Goal: Communication & Community: Answer question/provide support

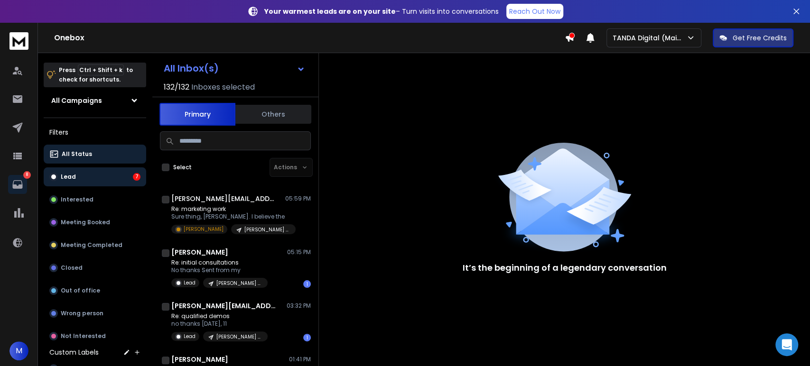
click at [51, 177] on span at bounding box center [53, 177] width 9 height 9
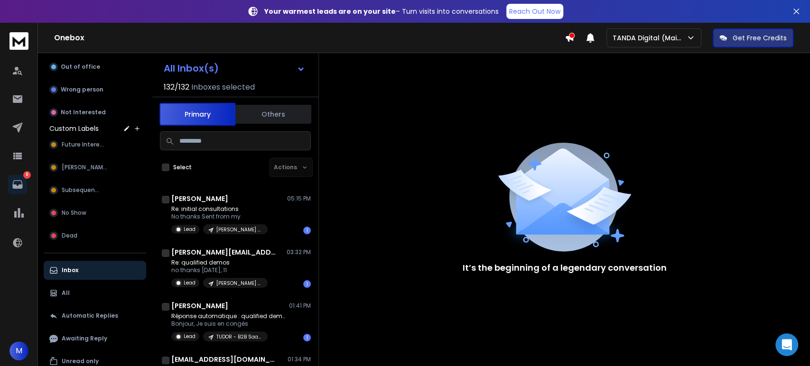
scroll to position [259, 0]
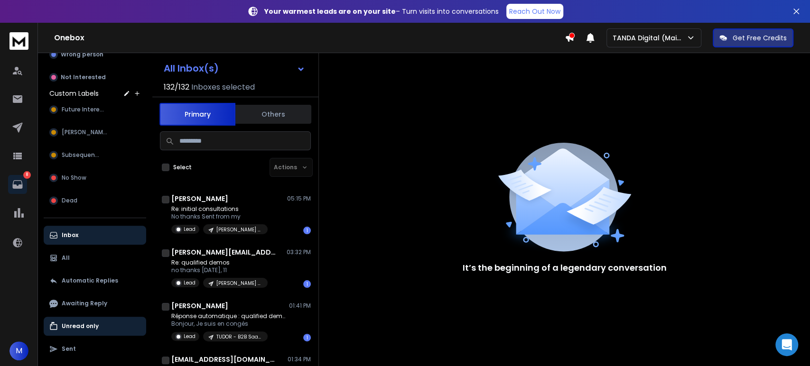
click at [92, 323] on p "Unread only" at bounding box center [80, 327] width 37 height 8
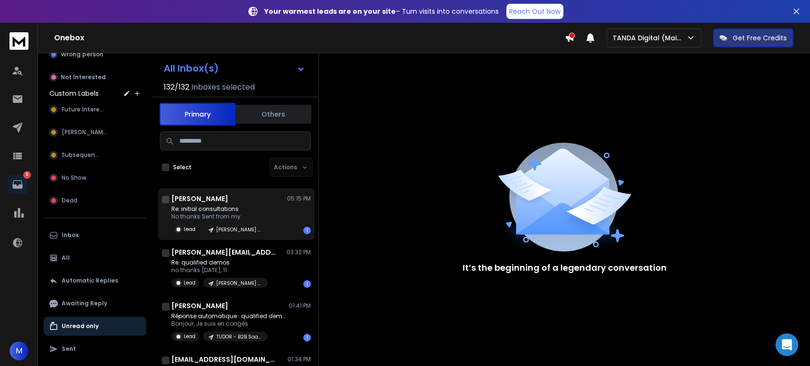
click at [275, 216] on div "Re: initial consultations No thanks Sent from my Lead IOAN – Professional Servi…" at bounding box center [241, 220] width 140 height 29
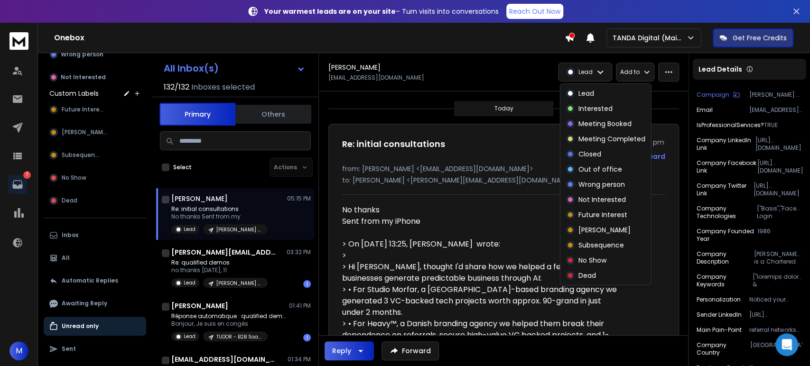
click at [578, 71] on div "Lead" at bounding box center [585, 72] width 53 height 18
click at [596, 195] on p "Not Interested" at bounding box center [602, 199] width 47 height 9
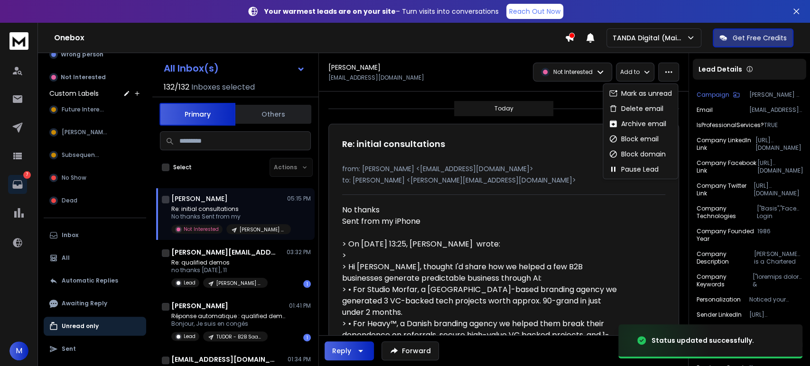
click at [674, 68] on button "button" at bounding box center [668, 72] width 21 height 19
click at [634, 143] on div "Block email" at bounding box center [634, 138] width 50 height 9
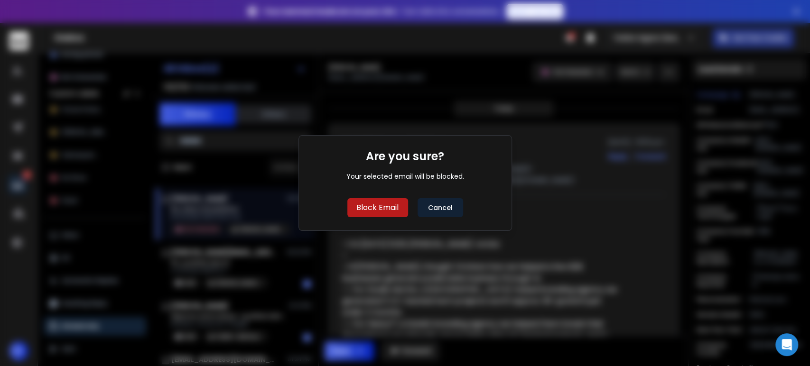
click at [391, 206] on button "Block Email" at bounding box center [377, 207] width 61 height 19
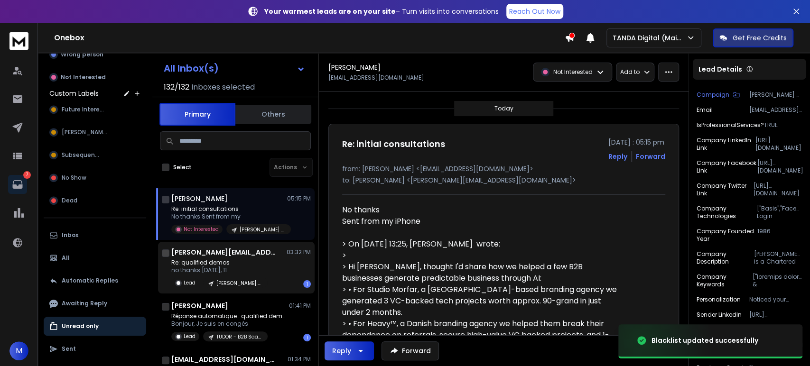
click at [197, 257] on div "orson@herbstsoftware.com 03:32 PM Re: qualified demos no thanks On Mon, 11 Lead…" at bounding box center [241, 268] width 140 height 40
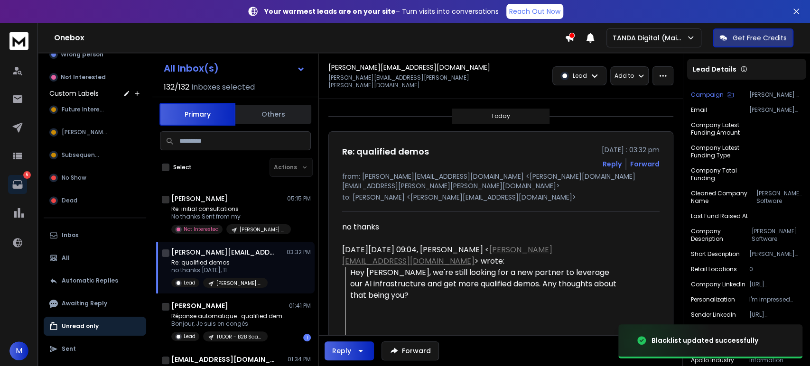
click at [589, 67] on div "Lead" at bounding box center [579, 76] width 53 height 18
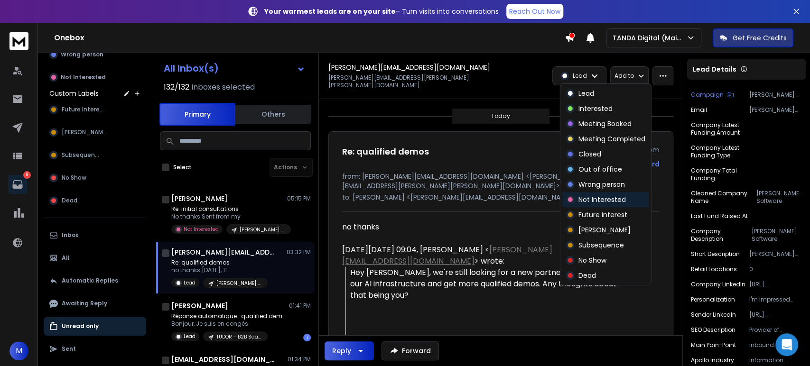
click at [595, 193] on div "Not Interested" at bounding box center [605, 199] width 87 height 15
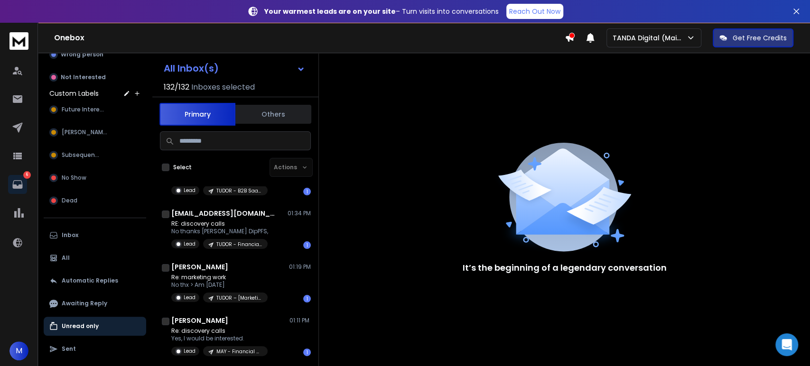
scroll to position [141, 0]
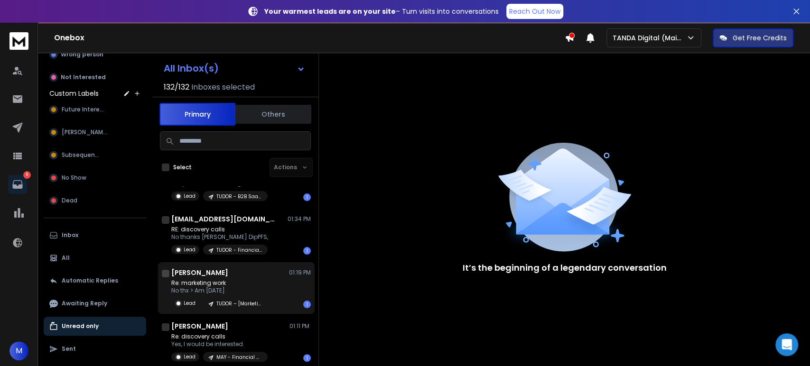
click at [277, 276] on div "Georg Broxtermann 01:19 PM" at bounding box center [241, 272] width 140 height 9
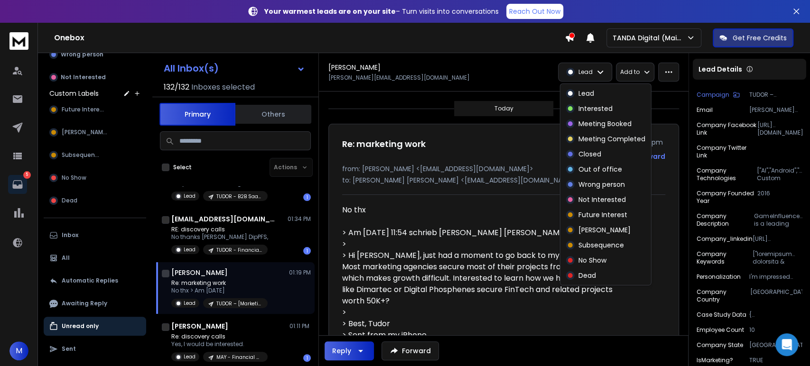
click at [583, 69] on p "Lead" at bounding box center [586, 72] width 14 height 8
click at [601, 197] on p "Not Interested" at bounding box center [602, 199] width 47 height 9
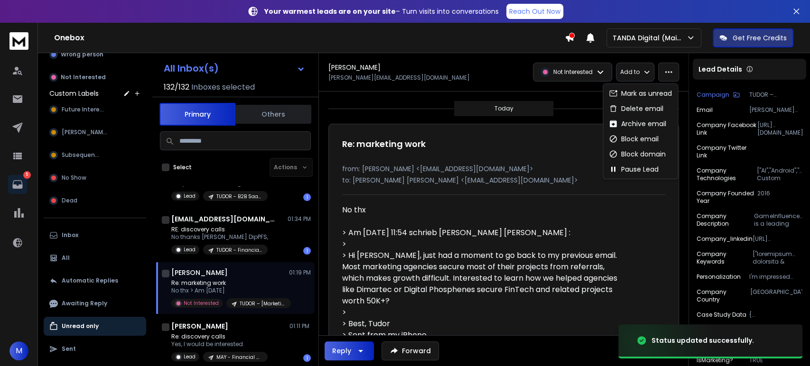
click at [668, 75] on icon "button" at bounding box center [669, 72] width 9 height 9
click at [636, 146] on div "Block email" at bounding box center [640, 138] width 71 height 15
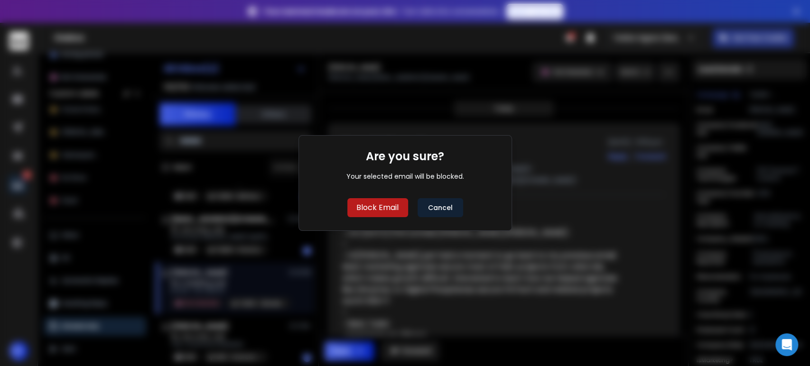
click at [385, 207] on button "Block Email" at bounding box center [377, 207] width 61 height 19
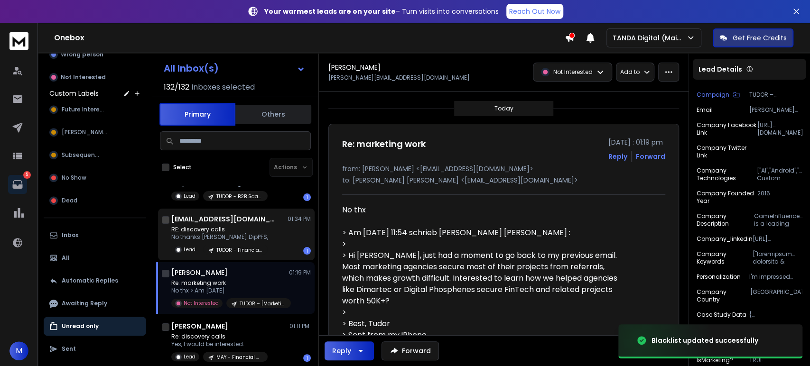
click at [234, 227] on p "RE: discovery calls" at bounding box center [219, 230] width 97 height 8
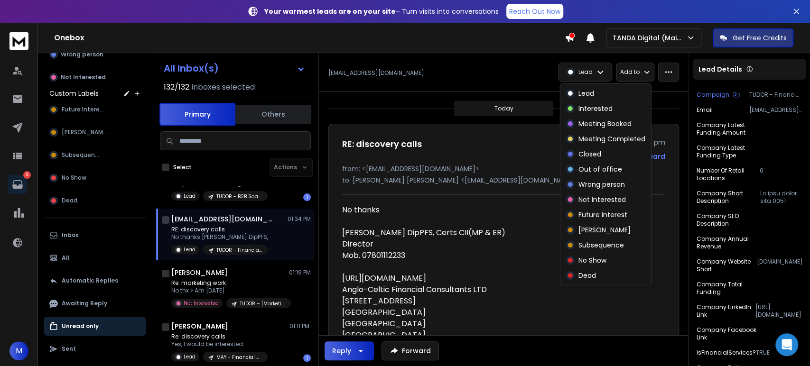
click at [585, 74] on p "Lead" at bounding box center [586, 72] width 14 height 8
click at [581, 197] on p "Not Interested" at bounding box center [602, 199] width 47 height 9
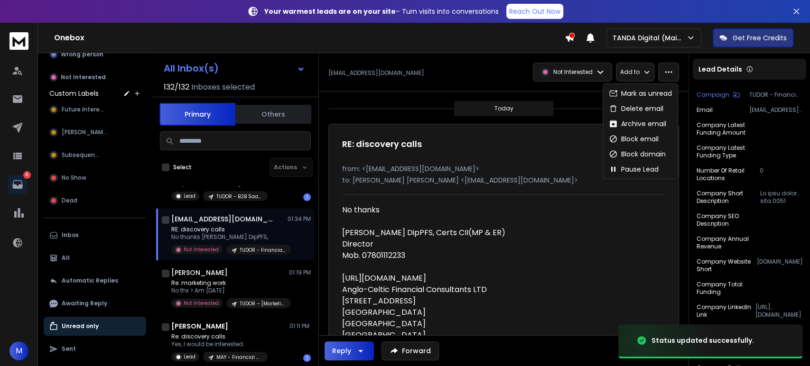
click at [663, 71] on button "button" at bounding box center [668, 72] width 21 height 19
click at [641, 138] on div "Block email" at bounding box center [634, 138] width 50 height 9
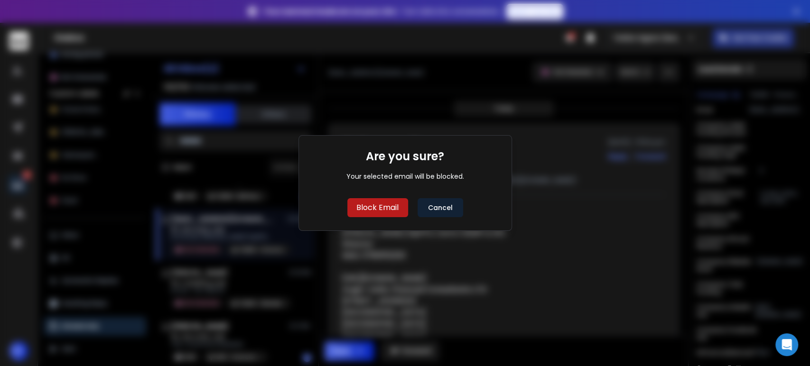
click at [390, 200] on button "Block Email" at bounding box center [377, 207] width 61 height 19
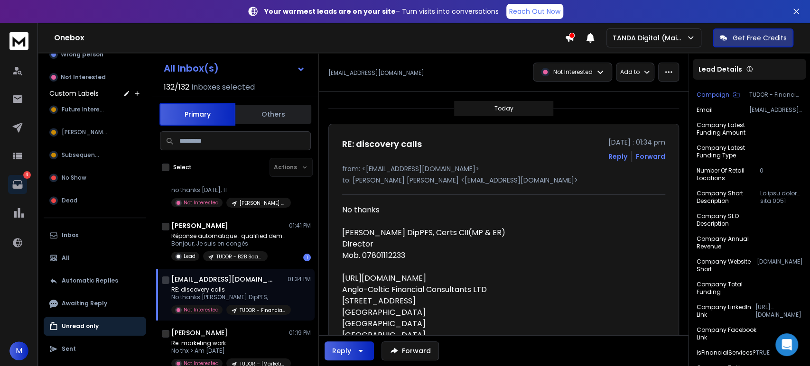
scroll to position [79, 0]
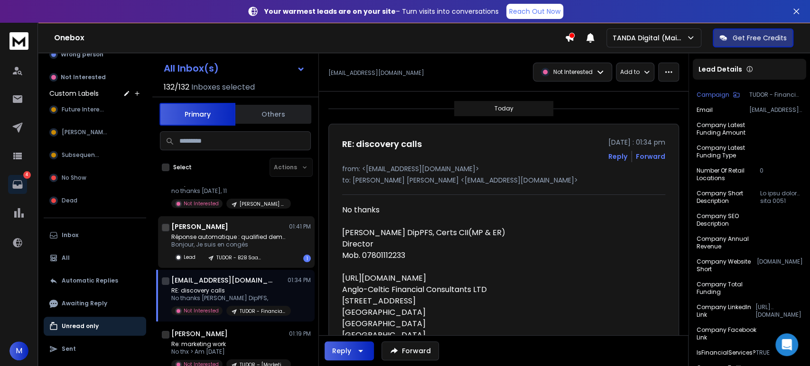
click at [265, 226] on div "Alexandre MARC-SMITH 01:41 PM" at bounding box center [241, 226] width 140 height 9
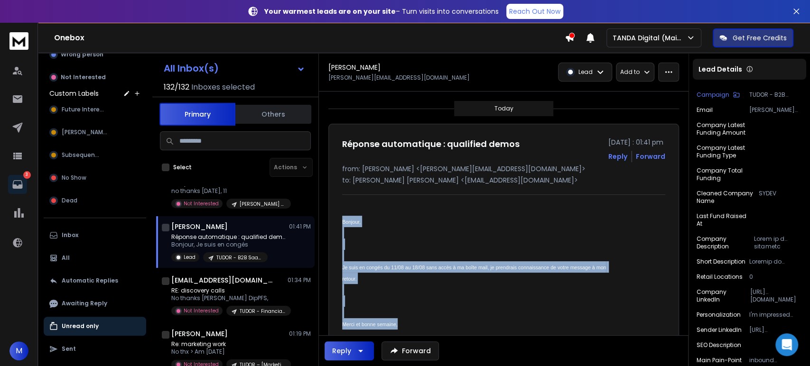
drag, startPoint x: 340, startPoint y: 220, endPoint x: 469, endPoint y: 322, distance: 164.2
click at [469, 322] on div "Réponse automatique : qualified demos 12 August 2025 : 01:41 pm Reply Forward f…" at bounding box center [503, 277] width 351 height 307
copy div "Bonjour, Je suis en congés du 11/08 au 18/08 sans accès à ma boîte mail, je pre…"
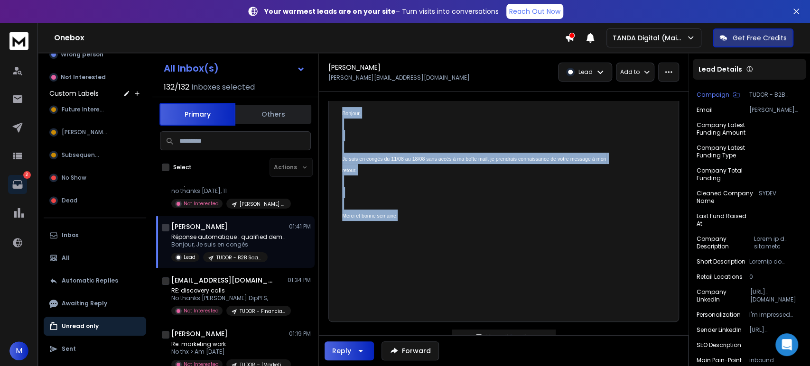
scroll to position [110, 0]
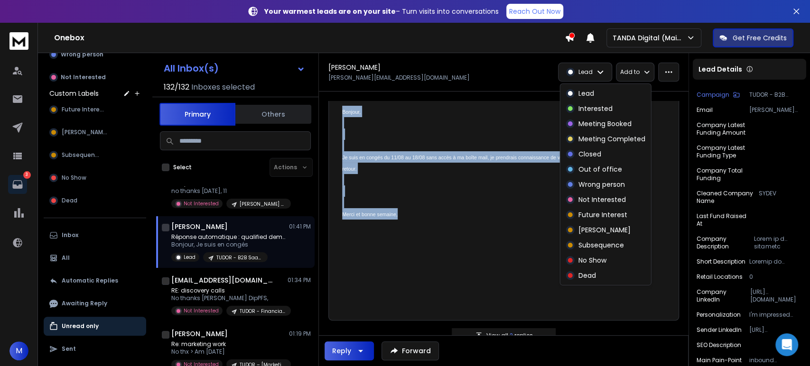
click at [580, 77] on div "Lead" at bounding box center [585, 72] width 53 height 18
click at [610, 169] on p "Out of office" at bounding box center [601, 169] width 44 height 9
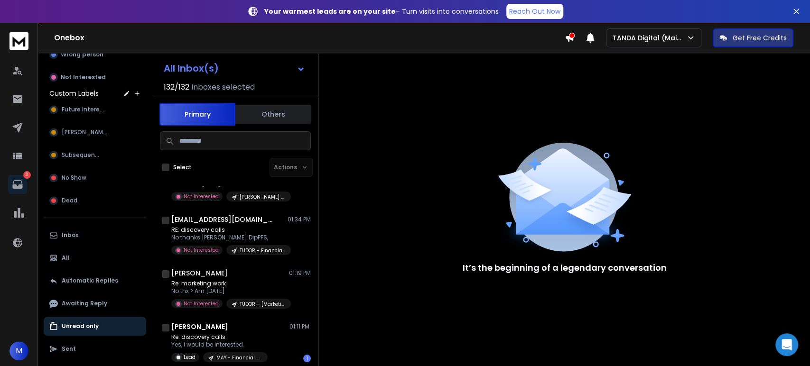
scroll to position [151, 0]
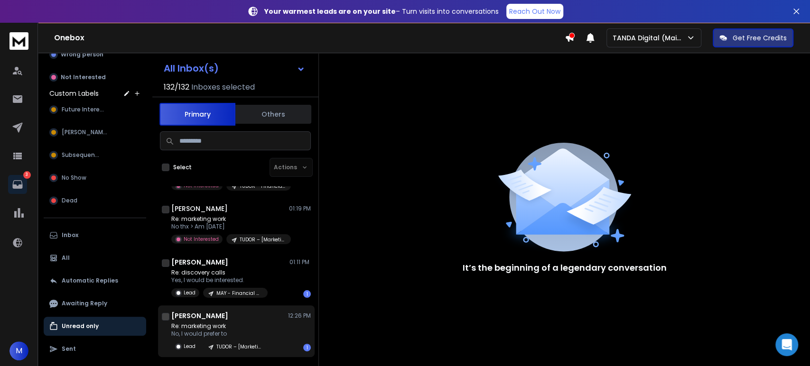
click at [203, 324] on p "Re: marketing work" at bounding box center [219, 327] width 96 height 8
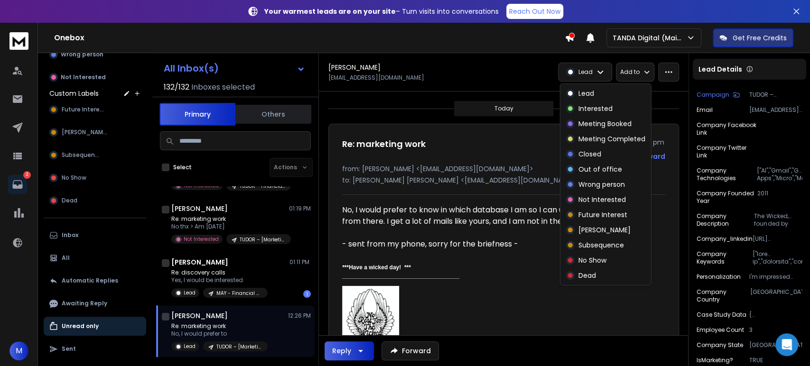
click at [591, 76] on div "Lead" at bounding box center [585, 72] width 53 height 18
click at [589, 197] on p "Not Interested" at bounding box center [602, 199] width 47 height 9
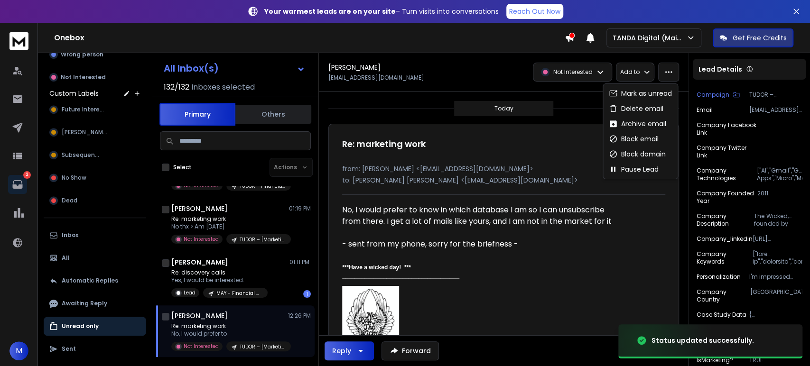
click at [671, 78] on button "button" at bounding box center [668, 72] width 21 height 19
click at [648, 139] on div "Block email" at bounding box center [634, 138] width 50 height 9
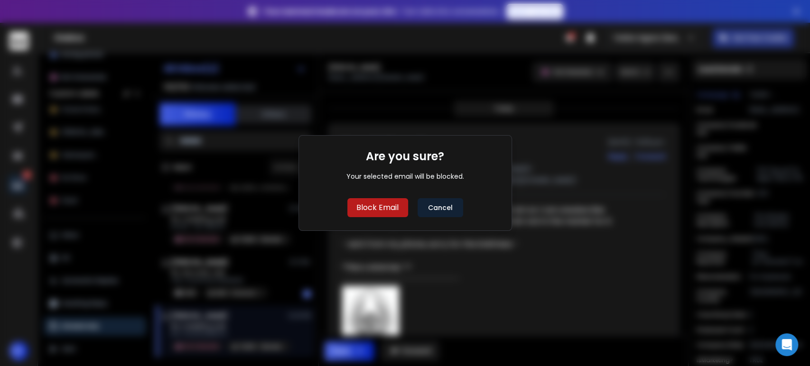
click at [387, 204] on button "Block Email" at bounding box center [377, 207] width 61 height 19
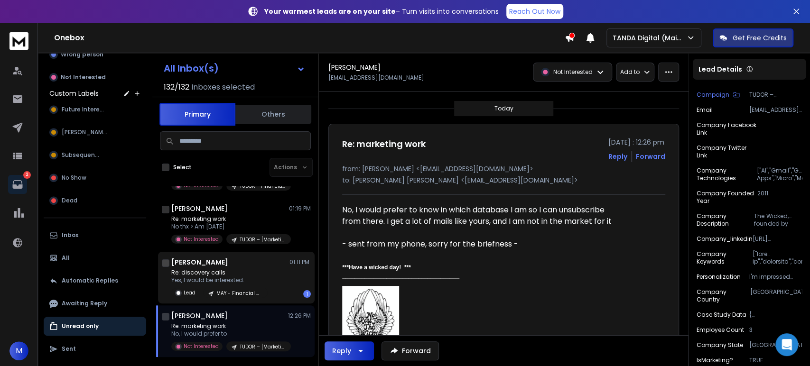
click at [228, 257] on div "Lee Bould 01:11 PM Re: discovery calls Yes, I would be interested. Lead MAY - F…" at bounding box center [236, 278] width 157 height 52
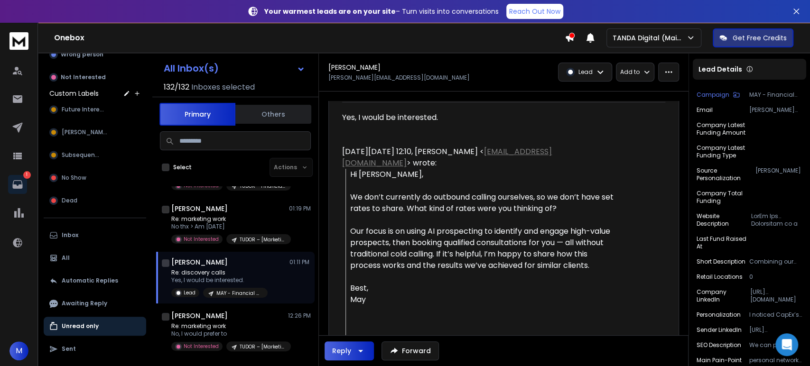
scroll to position [103, 0]
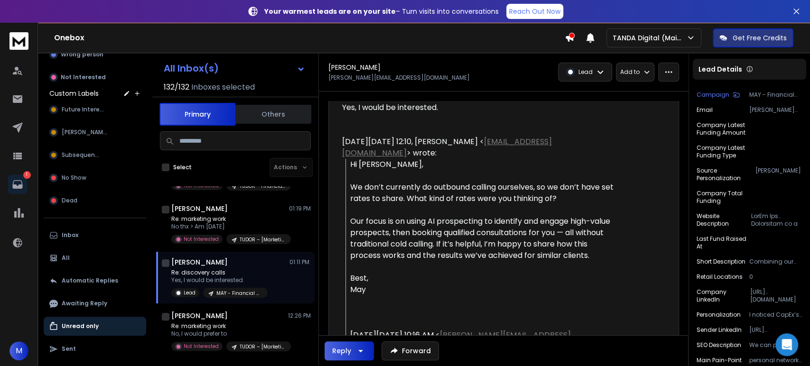
click at [343, 348] on div "Reply" at bounding box center [341, 351] width 19 height 9
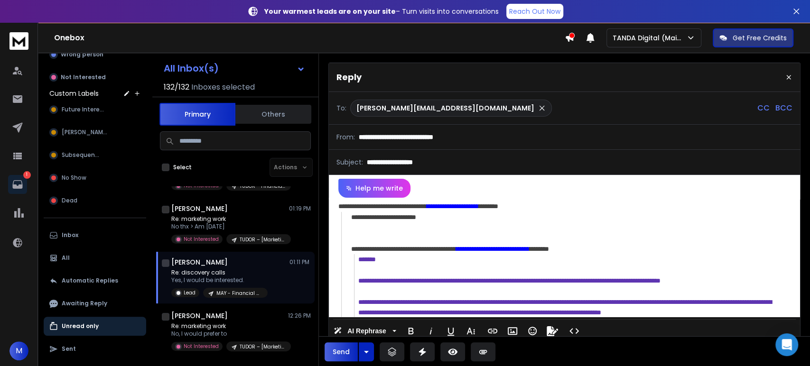
scroll to position [0, 0]
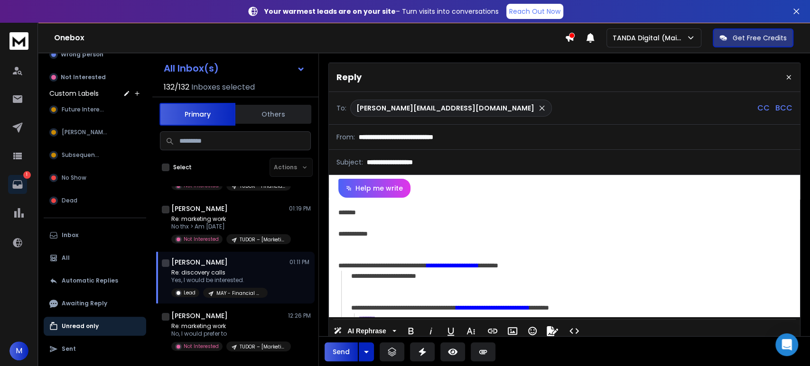
click at [385, 233] on div "**********" at bounding box center [559, 223] width 442 height 32
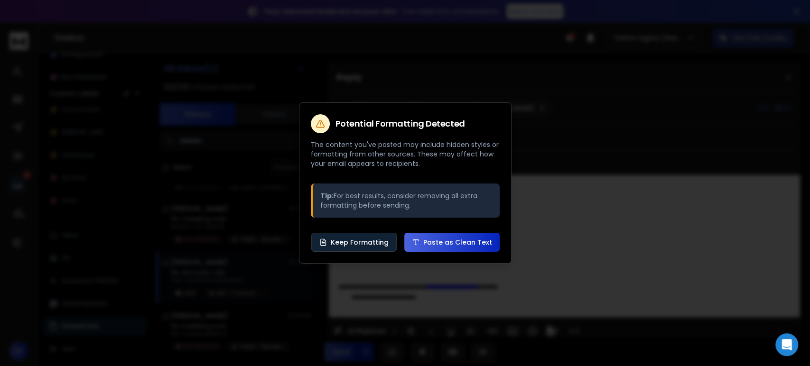
click at [344, 246] on button "Keep Formatting" at bounding box center [353, 242] width 85 height 19
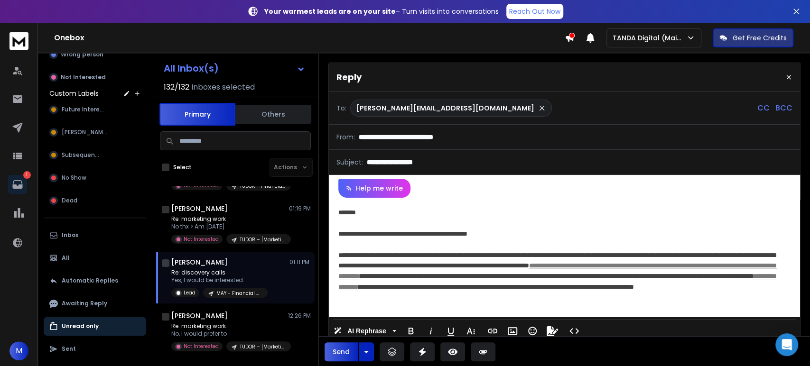
click at [722, 258] on div "**********" at bounding box center [559, 255] width 442 height 96
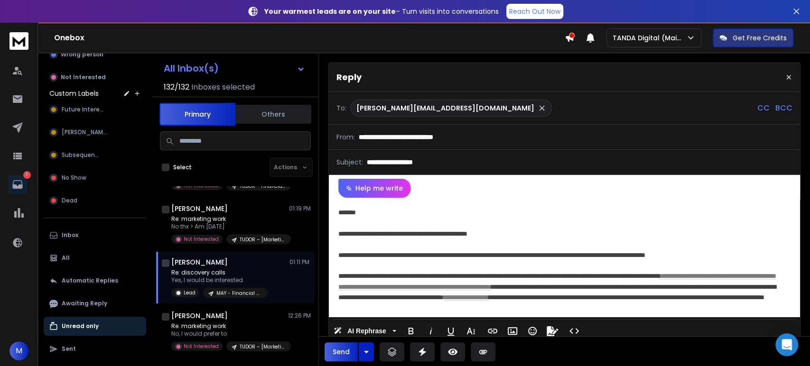
click at [661, 276] on div "**********" at bounding box center [559, 260] width 442 height 106
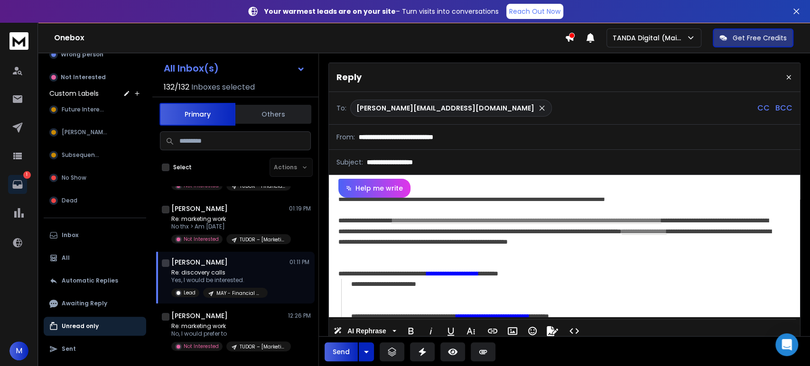
scroll to position [81, 0]
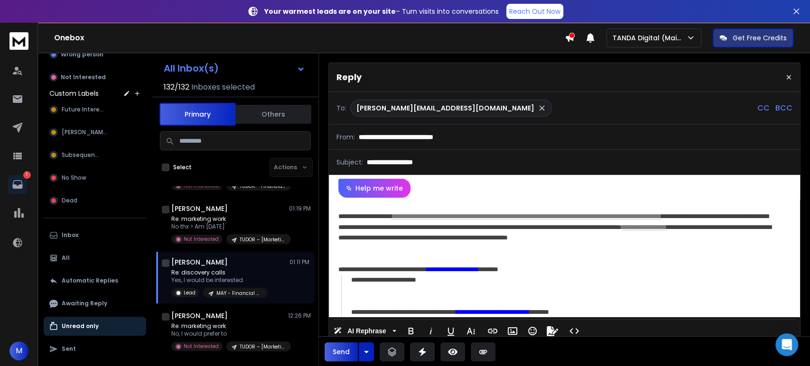
click at [762, 218] on div "**********" at bounding box center [559, 184] width 442 height 117
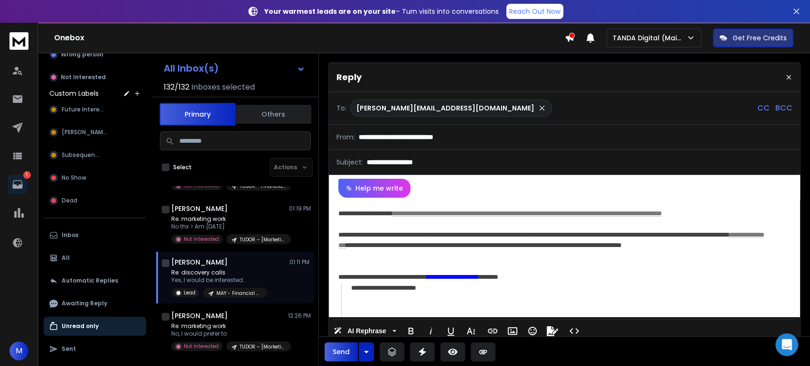
scroll to position [105, 0]
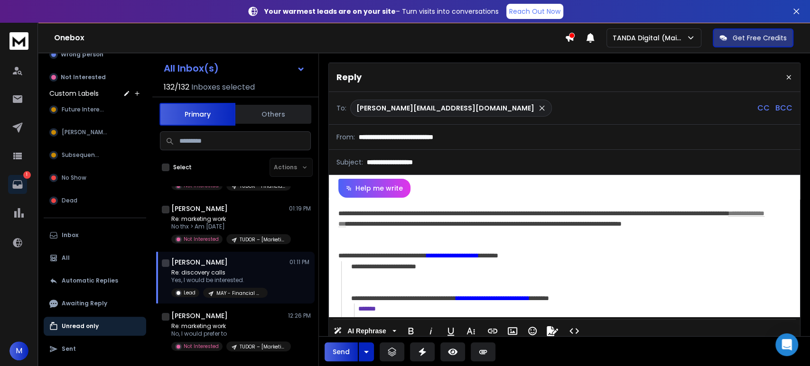
click at [697, 214] on div "**********" at bounding box center [559, 166] width 442 height 128
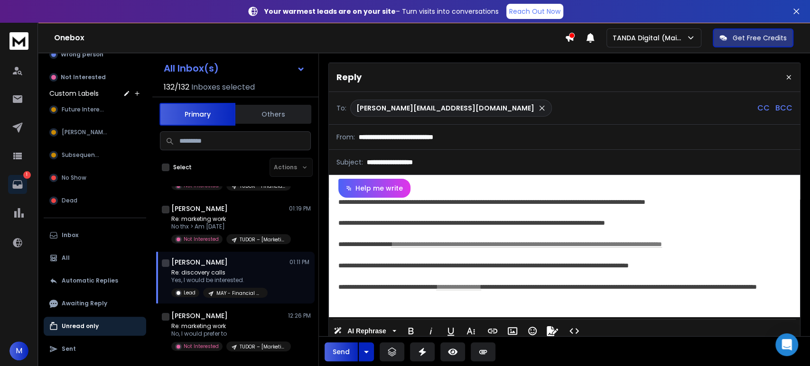
scroll to position [74, 0]
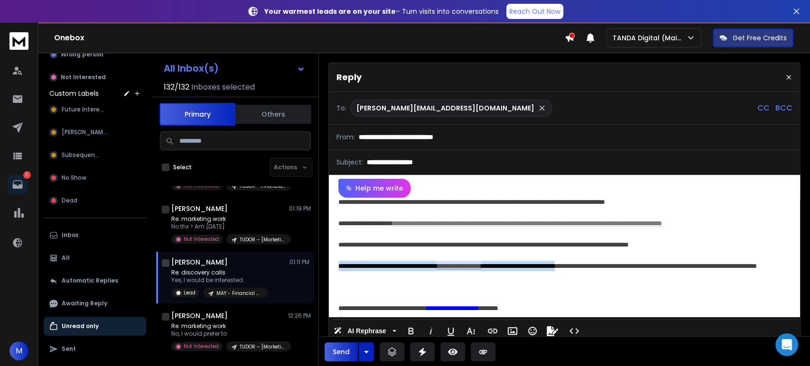
drag, startPoint x: 603, startPoint y: 267, endPoint x: 323, endPoint y: 261, distance: 280.6
click at [323, 261] on div "**********" at bounding box center [564, 258] width 491 height 411
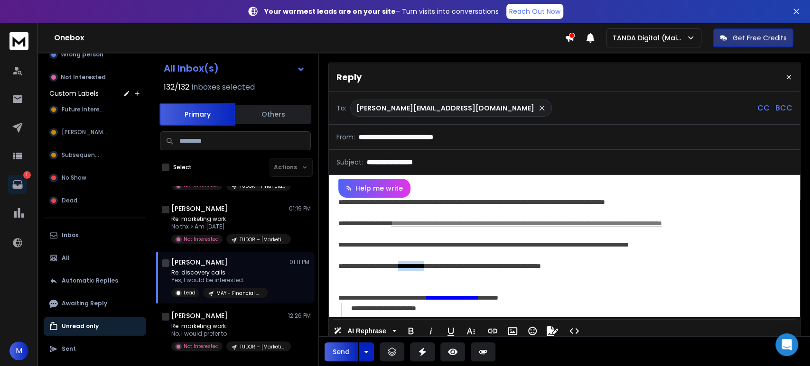
drag, startPoint x: 439, startPoint y: 269, endPoint x: 411, endPoint y: 270, distance: 28.5
click at [411, 270] on div "**********" at bounding box center [559, 202] width 442 height 138
click at [555, 256] on div "**********" at bounding box center [559, 202] width 442 height 138
click at [537, 265] on div "**********" at bounding box center [559, 202] width 442 height 138
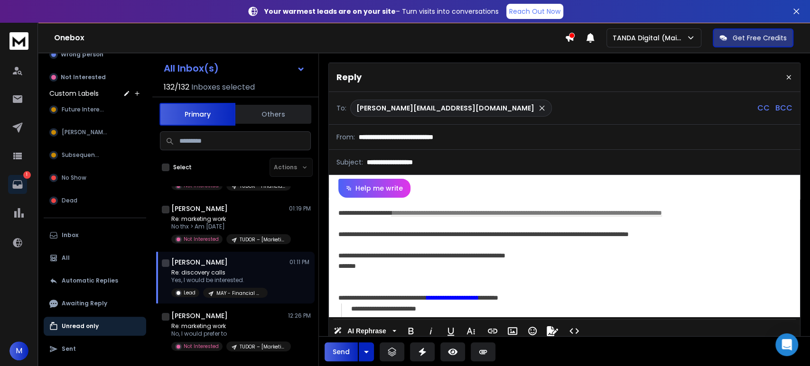
scroll to position [95, 0]
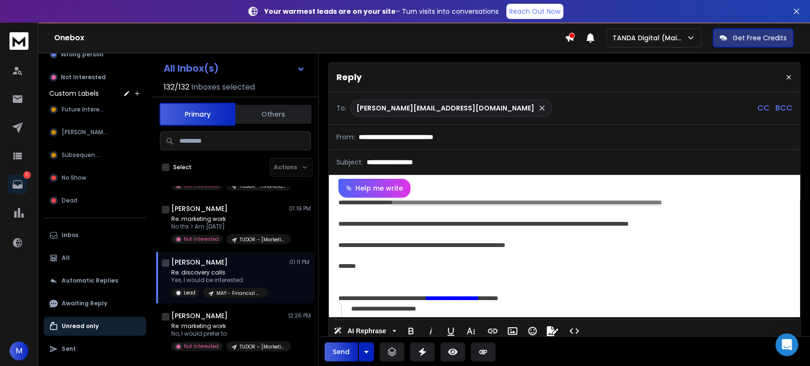
click at [351, 271] on div "**********" at bounding box center [559, 191] width 442 height 159
click at [391, 262] on div "**********" at bounding box center [559, 191] width 442 height 159
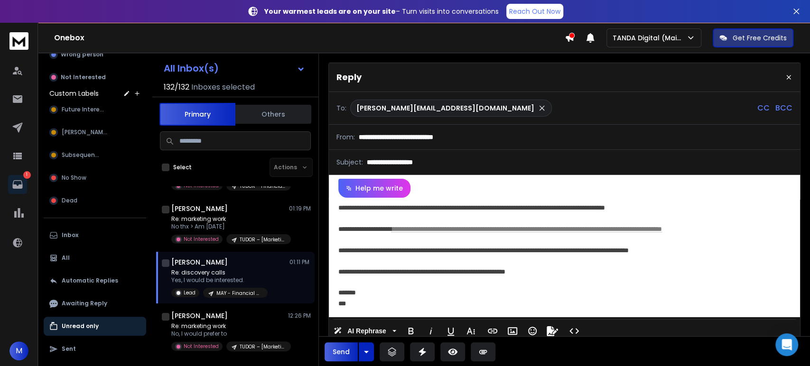
scroll to position [79, 0]
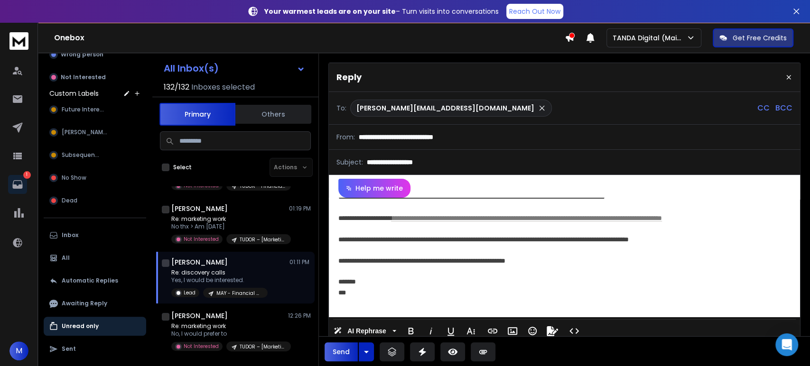
click at [344, 350] on button "Send" at bounding box center [341, 352] width 33 height 19
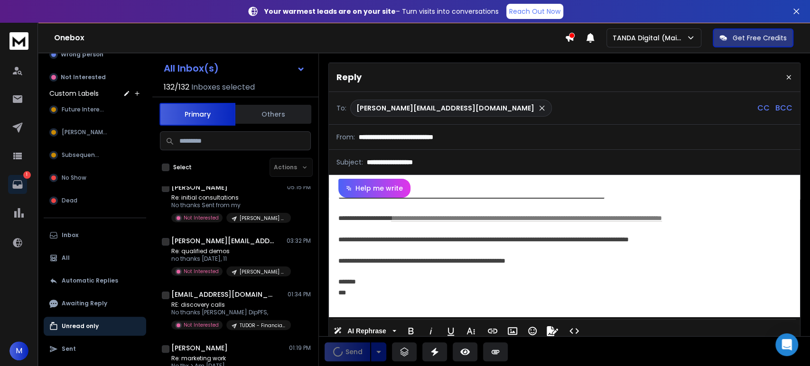
scroll to position [0, 0]
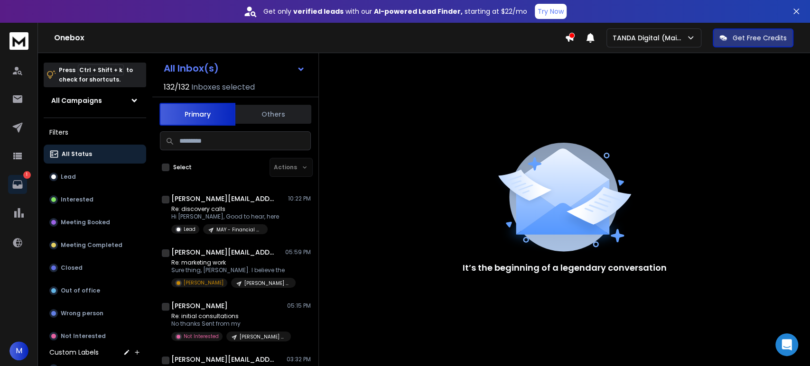
click at [354, 253] on div "It’s the beginning of a legendary conversation" at bounding box center [564, 208] width 491 height 311
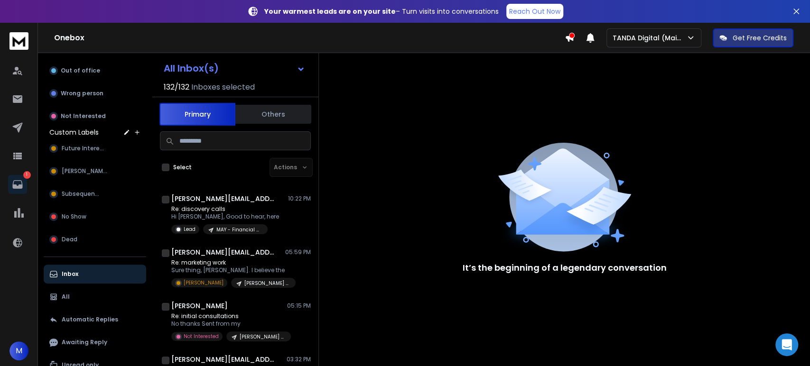
scroll to position [256, 0]
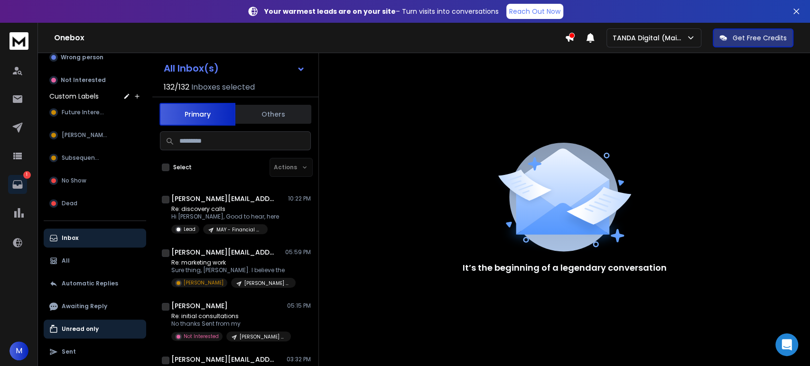
click at [109, 324] on button "Unread only" at bounding box center [95, 329] width 103 height 19
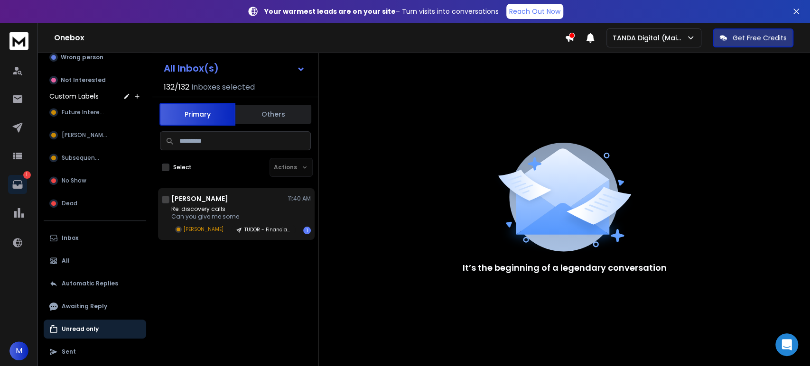
click at [245, 211] on p "Re: discovery calls" at bounding box center [228, 210] width 114 height 8
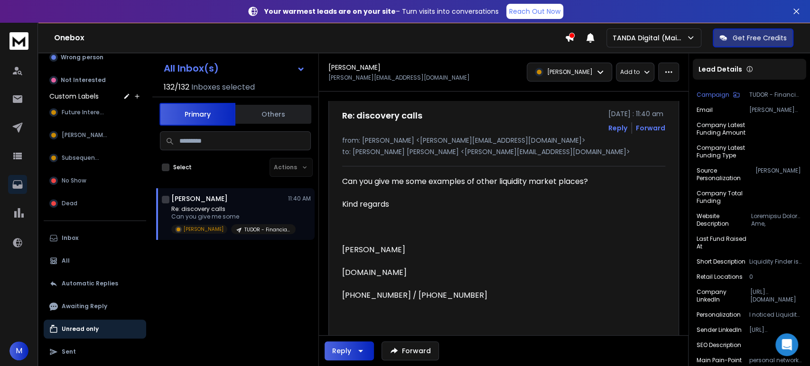
scroll to position [27, 0]
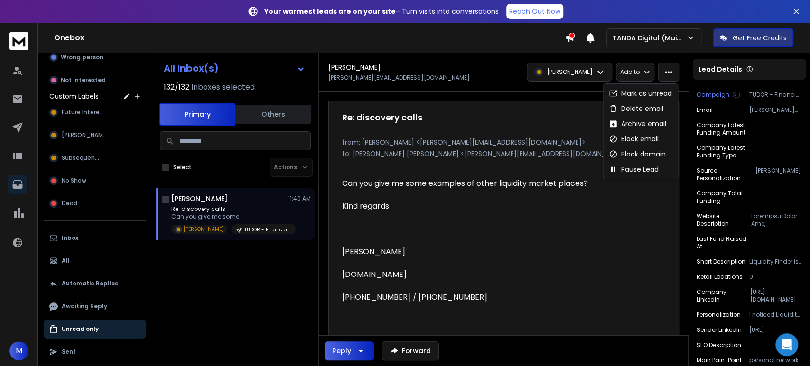
click at [667, 72] on icon "button" at bounding box center [669, 72] width 9 height 9
click at [634, 91] on div "Mark as unread" at bounding box center [640, 93] width 63 height 9
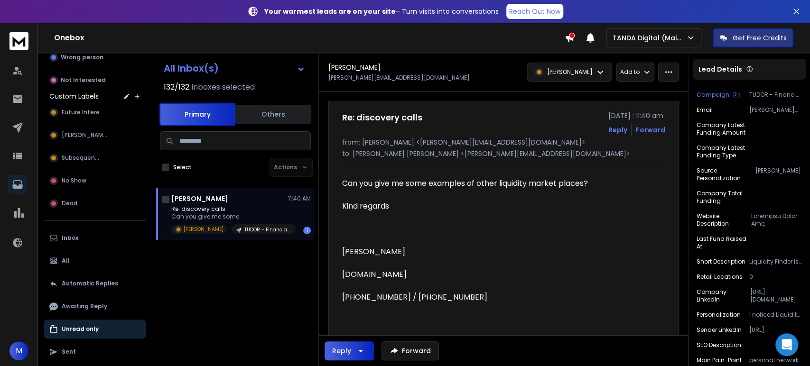
click at [431, 181] on div "Can you give me some examples of other liquidity market places?" at bounding box center [480, 183] width 277 height 11
click at [277, 284] on div "Sam Low 11:40 AM Re: discovery calls Can you give me some Ioan TUDOR - Financia…" at bounding box center [235, 264] width 166 height 154
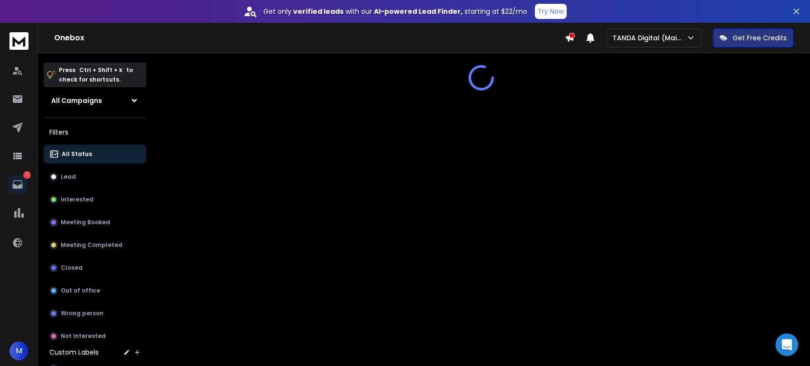
click at [467, 131] on div "Press Ctrl + Shift + k to check for shortcuts. All Campaigns All Campaigns Filt…" at bounding box center [424, 236] width 772 height 366
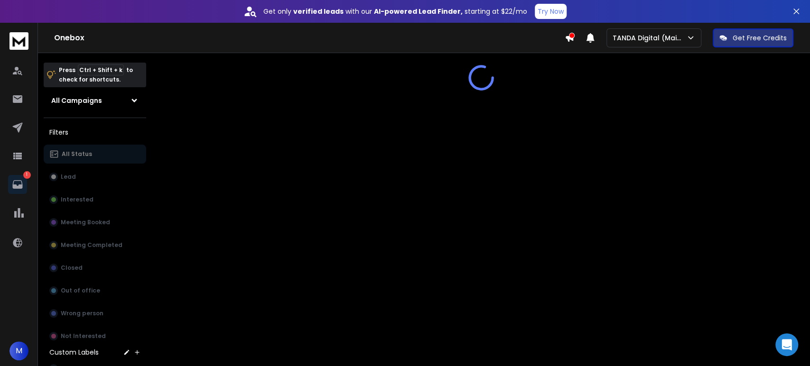
click at [84, 208] on button "Interested" at bounding box center [95, 199] width 103 height 19
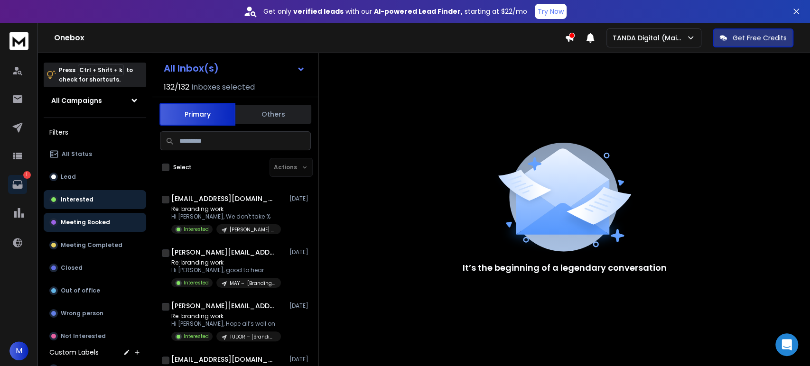
click at [95, 230] on button "Meeting Booked" at bounding box center [95, 222] width 103 height 19
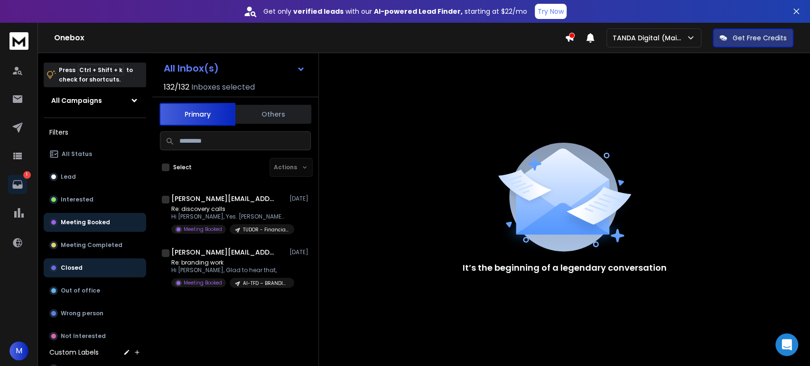
click at [103, 265] on button "Closed" at bounding box center [95, 268] width 103 height 19
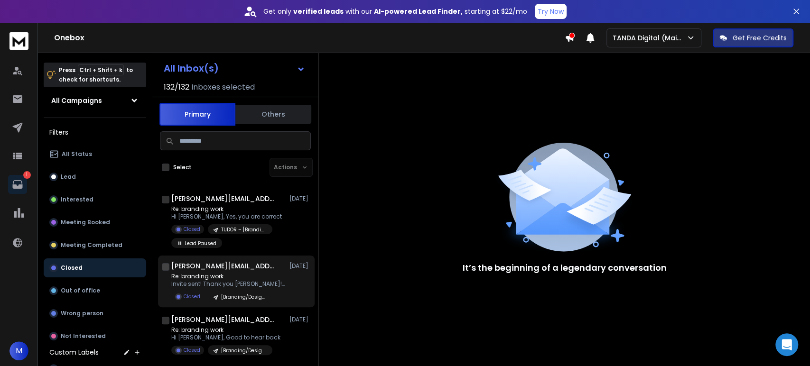
click at [213, 276] on p "Re: branding work" at bounding box center [228, 277] width 114 height 8
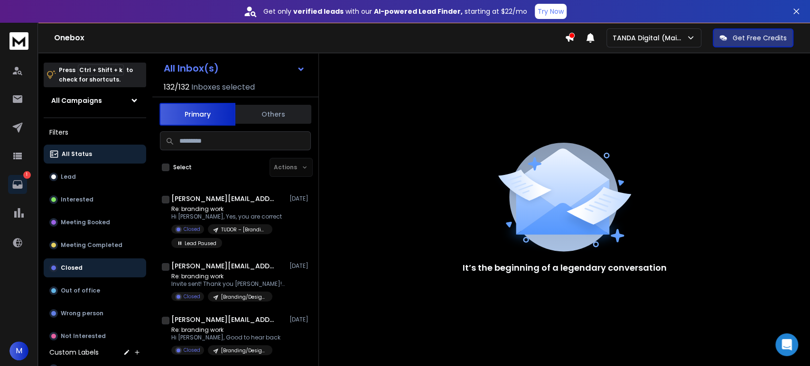
click at [101, 151] on button "All Status" at bounding box center [95, 154] width 103 height 19
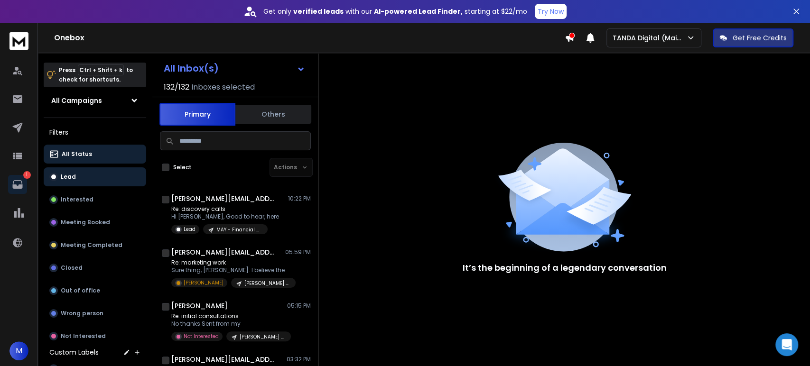
click at [72, 175] on p "Lead" at bounding box center [68, 177] width 15 height 8
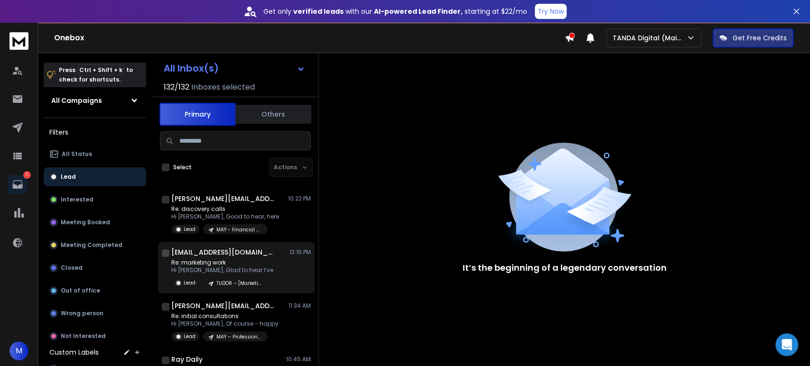
click at [203, 271] on p "Hi [PERSON_NAME], Glad to hear I’ve" at bounding box center [222, 271] width 102 height 8
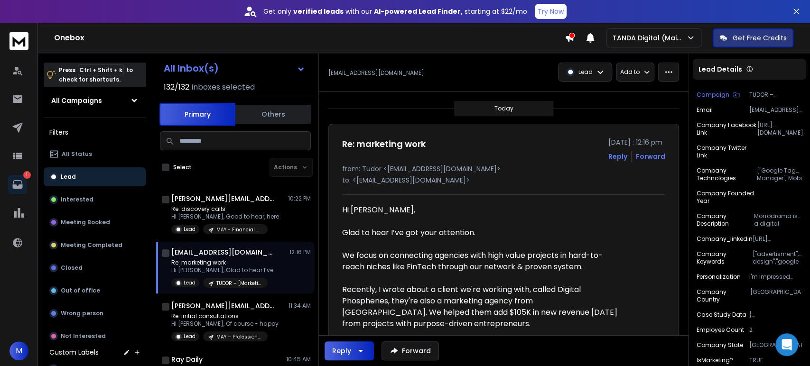
click at [247, 262] on p "Re: marketing work" at bounding box center [222, 263] width 102 height 8
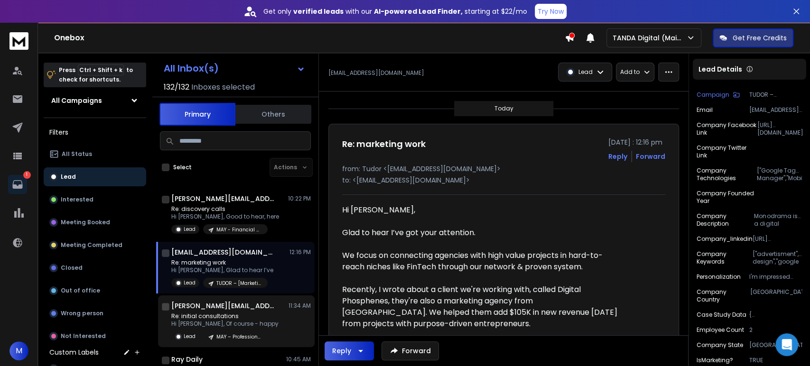
click at [240, 313] on p "Re: initial consultations" at bounding box center [224, 317] width 107 height 8
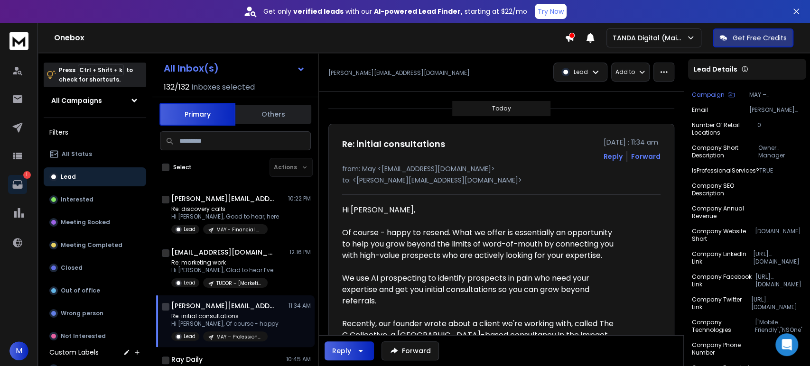
click at [502, 314] on div "We use AI prospecting to identify prospects in pain who need your expertise and…" at bounding box center [480, 296] width 277 height 46
click at [94, 288] on p "Out of office" at bounding box center [80, 291] width 39 height 8
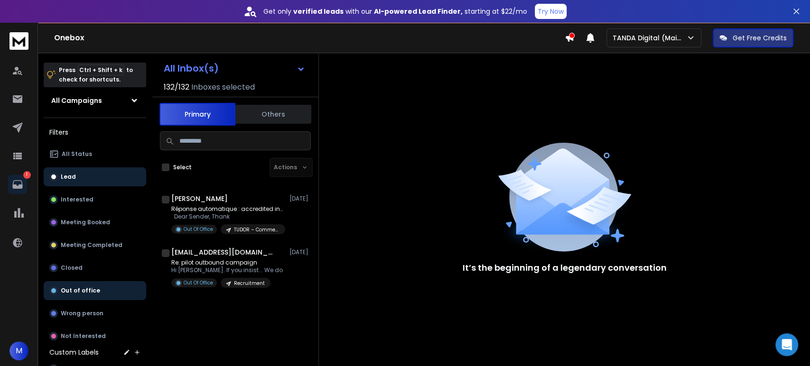
click at [71, 179] on p "Lead" at bounding box center [68, 177] width 15 height 8
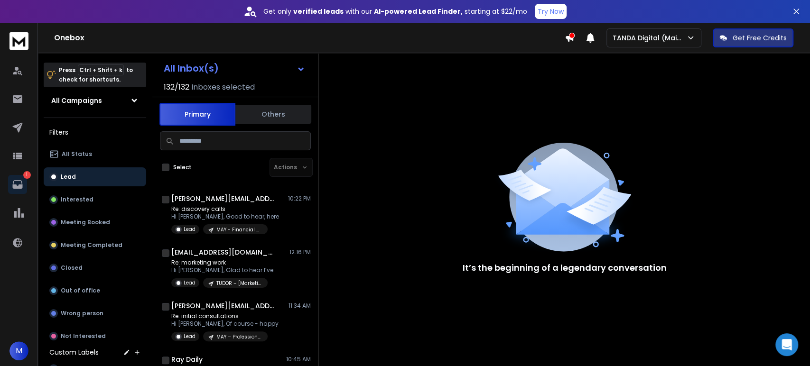
click at [372, 57] on div "It’s the beginning of a legendary conversation" at bounding box center [564, 208] width 491 height 311
